Goal: Navigation & Orientation: Find specific page/section

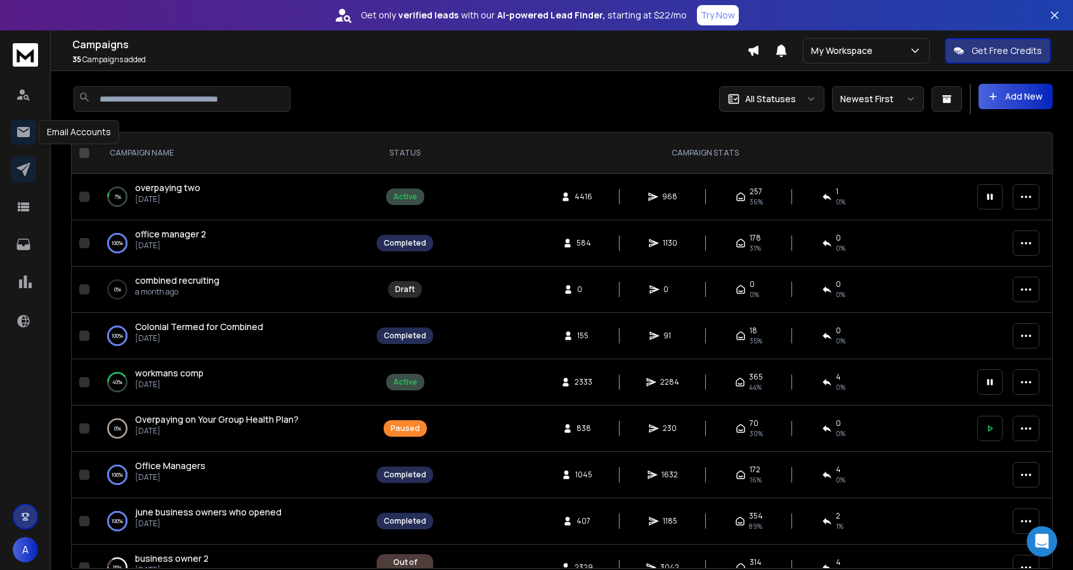
click at [22, 140] on link at bounding box center [23, 131] width 25 height 25
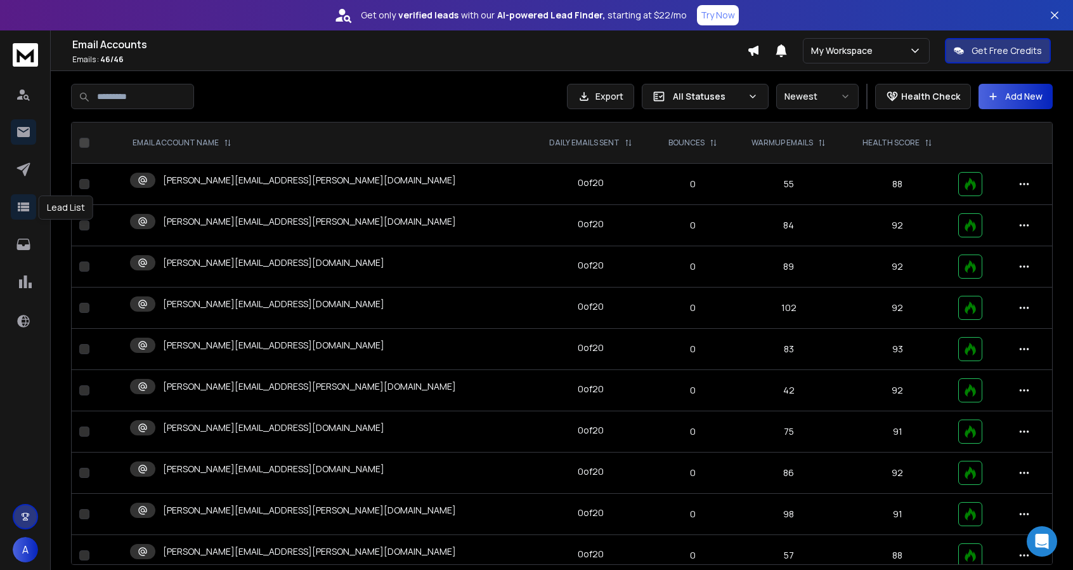
click at [17, 200] on icon at bounding box center [23, 206] width 15 height 15
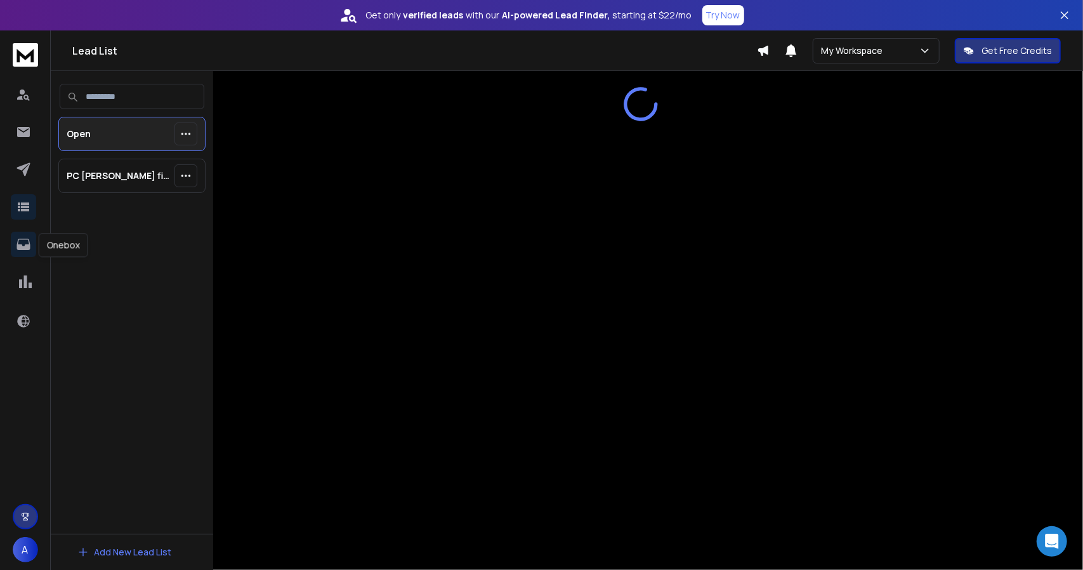
click at [18, 235] on link at bounding box center [23, 244] width 25 height 25
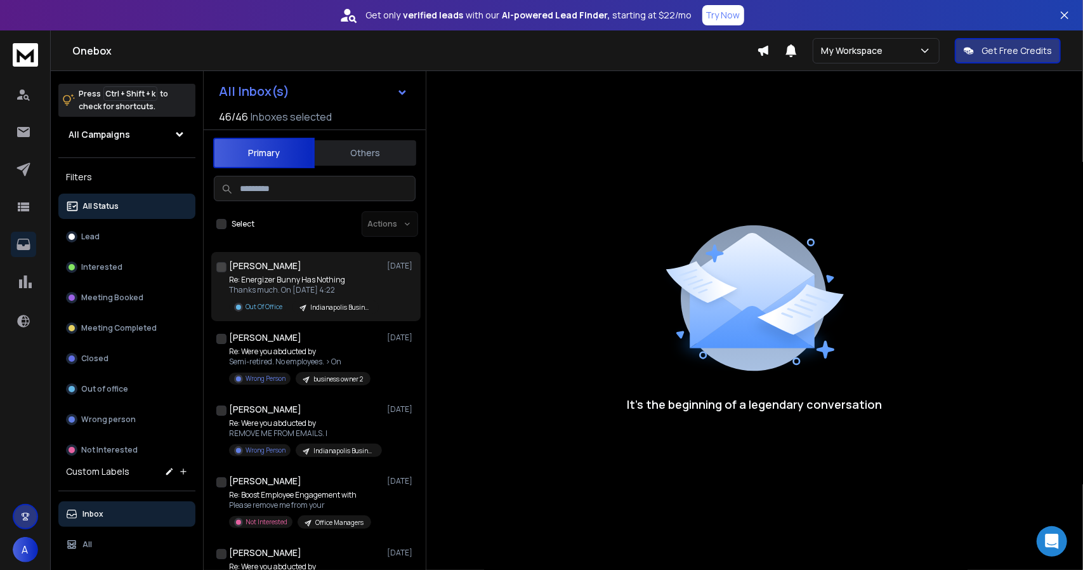
click at [248, 279] on p "Re: Energizer Bunny Has Nothing" at bounding box center [304, 280] width 150 height 10
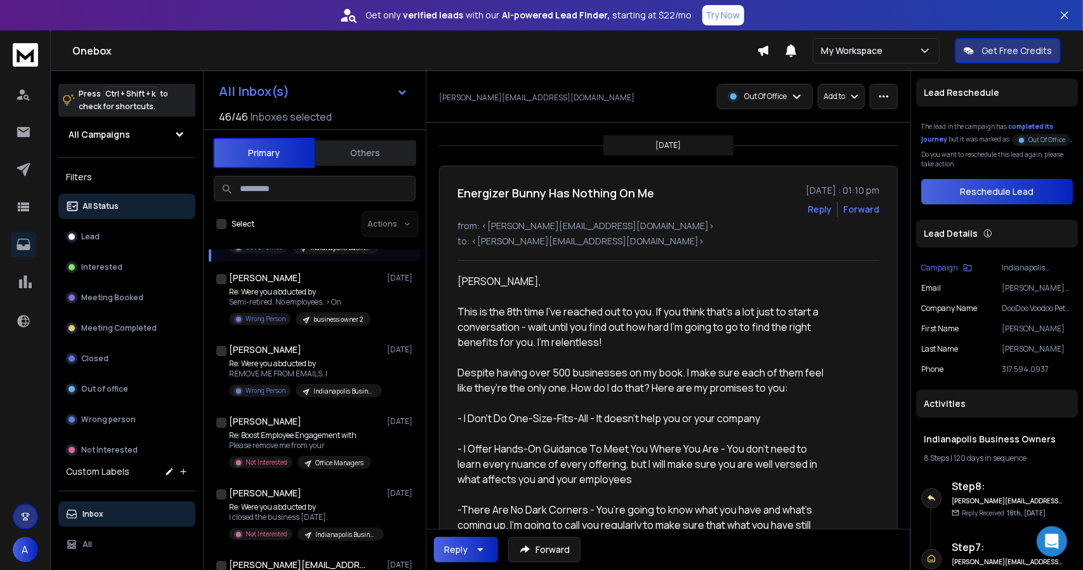
scroll to position [63, 0]
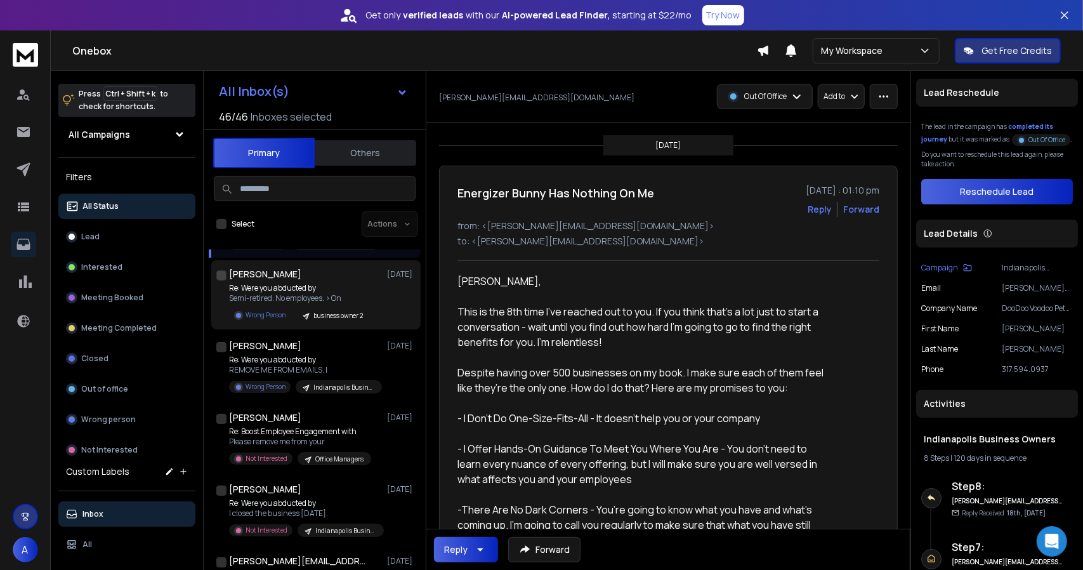
click at [287, 291] on p "Re: Were you abducted by" at bounding box center [299, 288] width 141 height 10
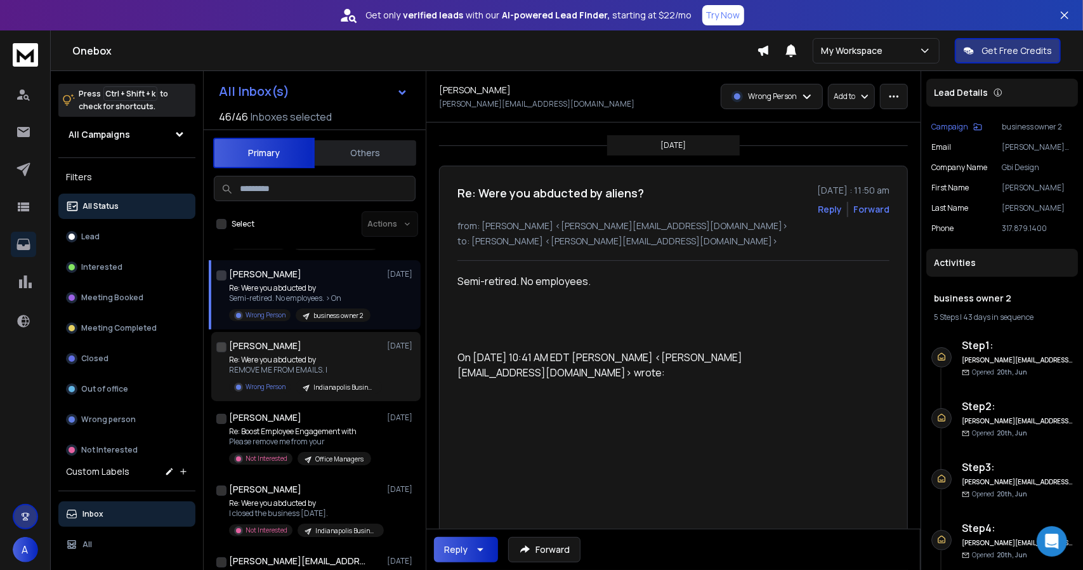
click at [288, 347] on div "[PERSON_NAME] [DATE]" at bounding box center [322, 345] width 187 height 13
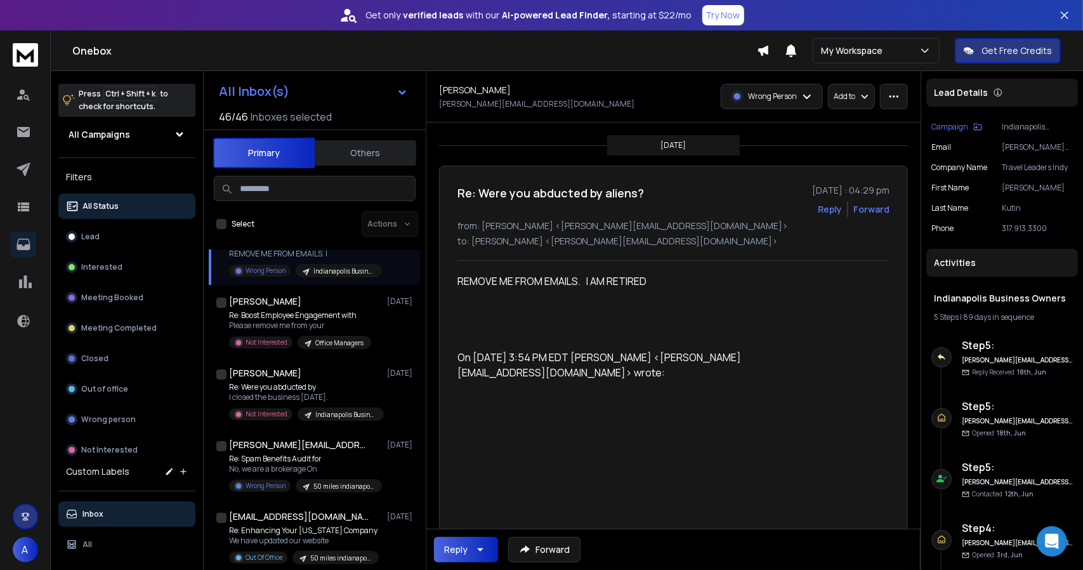
scroll to position [190, 0]
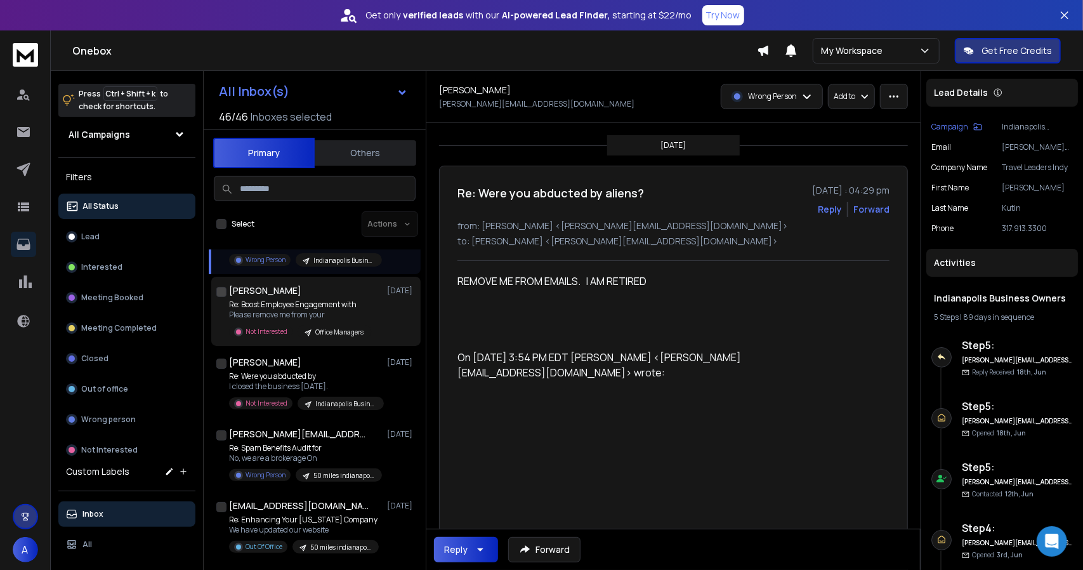
click at [311, 308] on p "Re: Boost Employee Engagement with" at bounding box center [300, 304] width 142 height 10
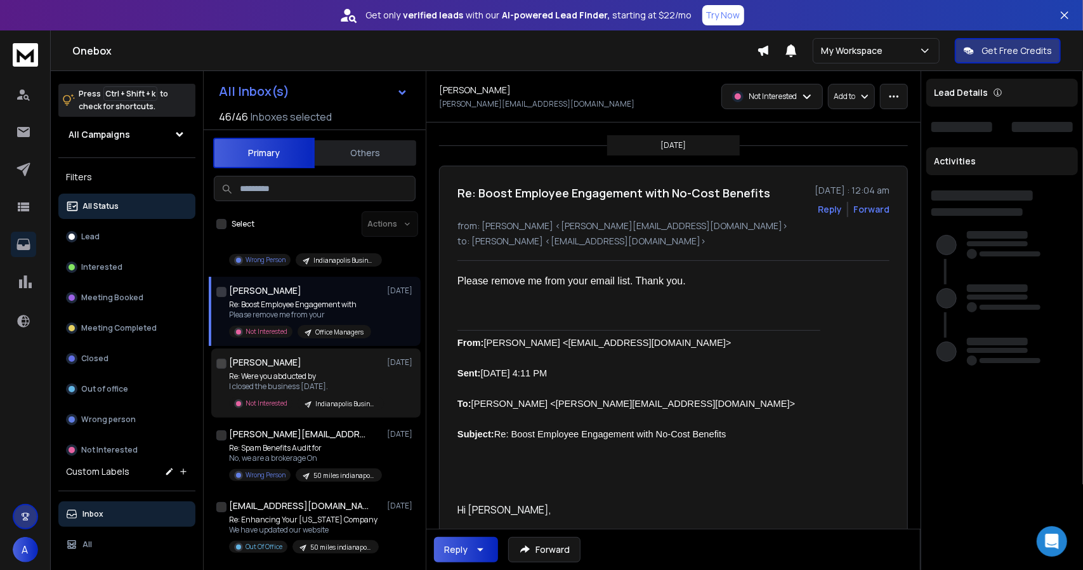
scroll to position [0, 0]
